Goal: Transaction & Acquisition: Obtain resource

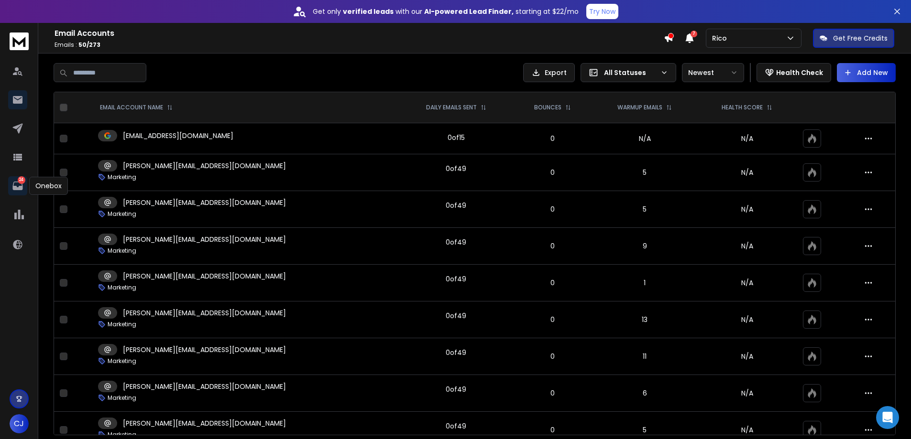
click at [17, 183] on icon at bounding box center [17, 185] width 11 height 11
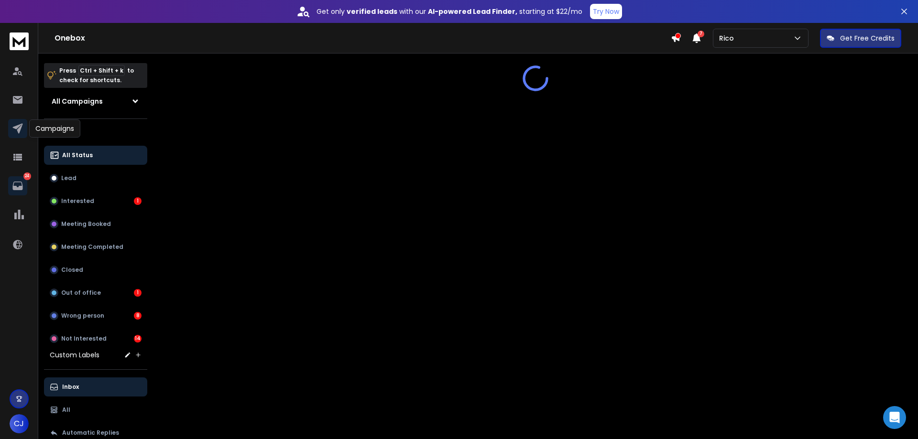
click at [14, 131] on icon at bounding box center [17, 128] width 11 height 11
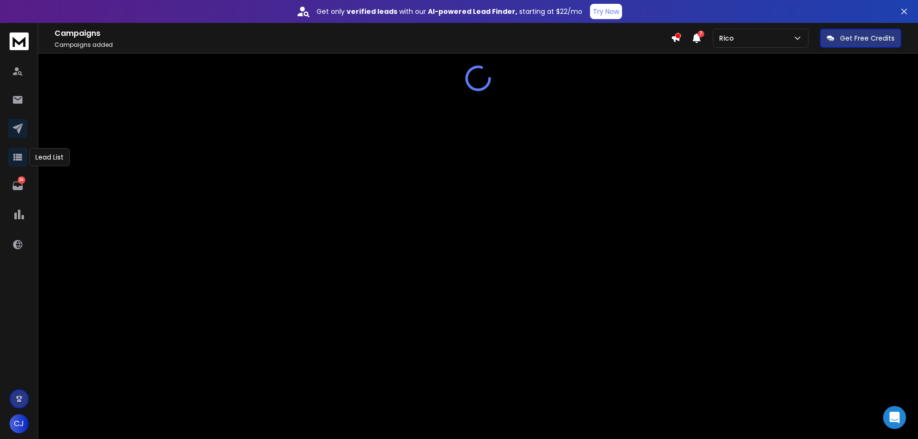
click at [18, 152] on icon at bounding box center [17, 157] width 11 height 11
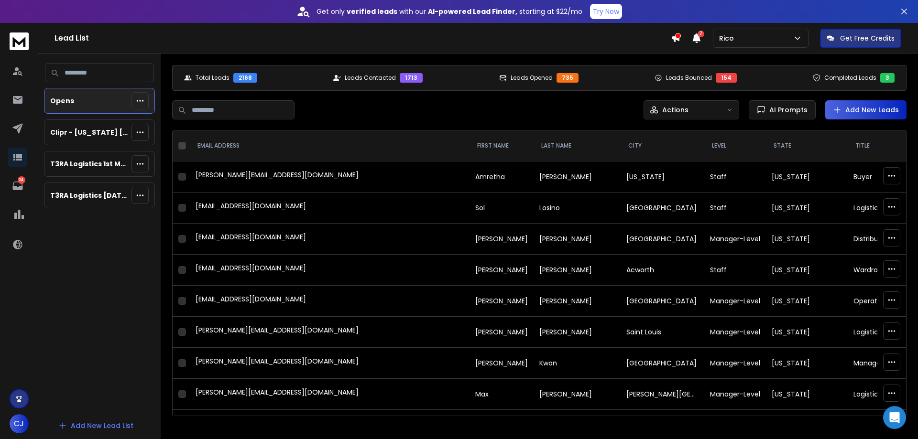
click at [378, 79] on p "Leads Contacted" at bounding box center [370, 78] width 51 height 8
click at [713, 115] on button "Actions" at bounding box center [691, 109] width 96 height 19
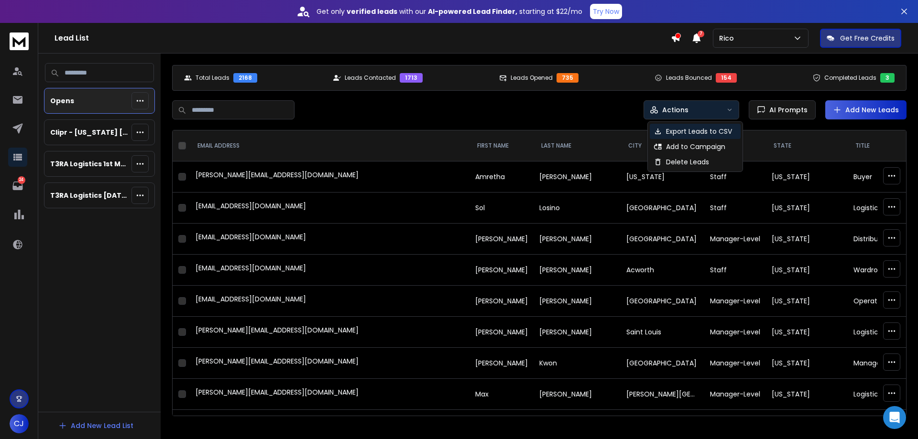
click at [713, 115] on button "Actions" at bounding box center [691, 109] width 96 height 19
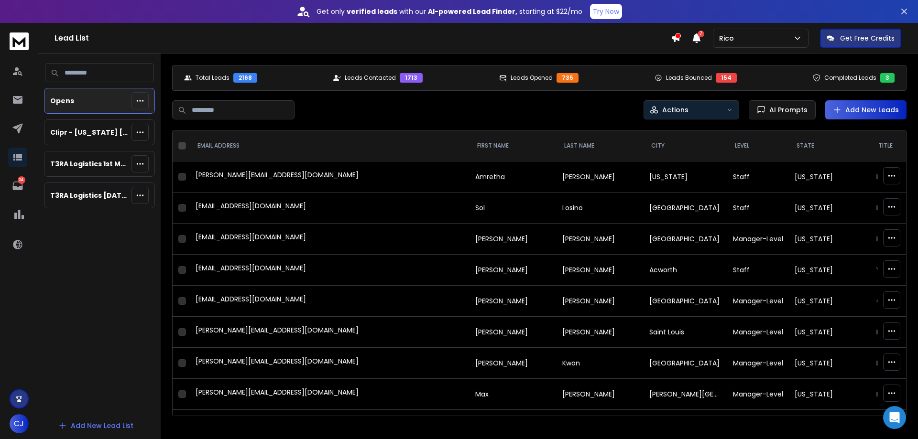
click at [688, 113] on p "Actions" at bounding box center [675, 110] width 26 height 10
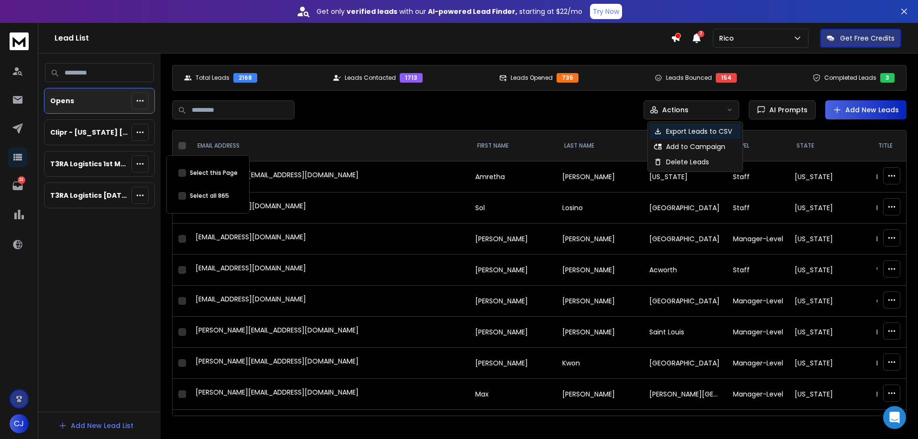
click at [184, 142] on button "Select this Page" at bounding box center [182, 146] width 8 height 8
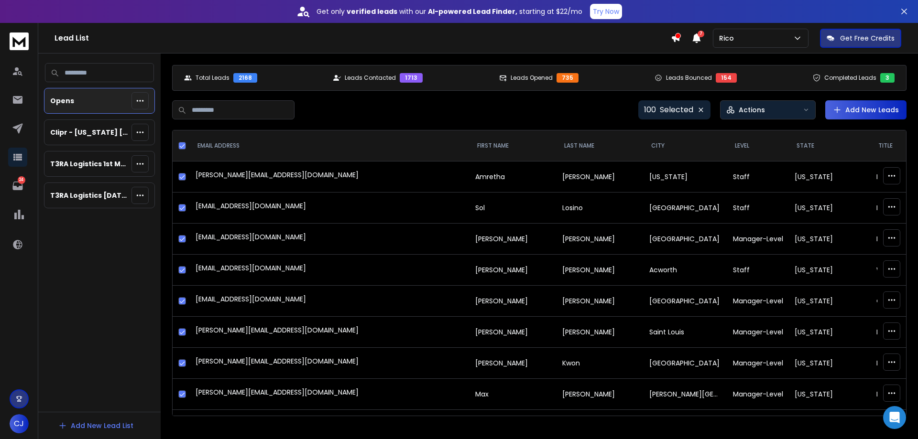
click at [777, 112] on div "Actions" at bounding box center [762, 110] width 73 height 10
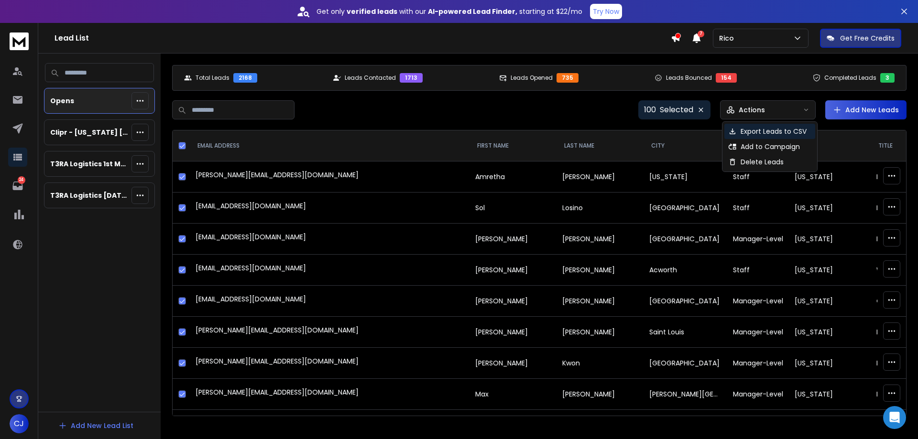
click at [776, 132] on p "Export Leads to CSV" at bounding box center [774, 132] width 66 height 10
